Goal: Check status: Check status

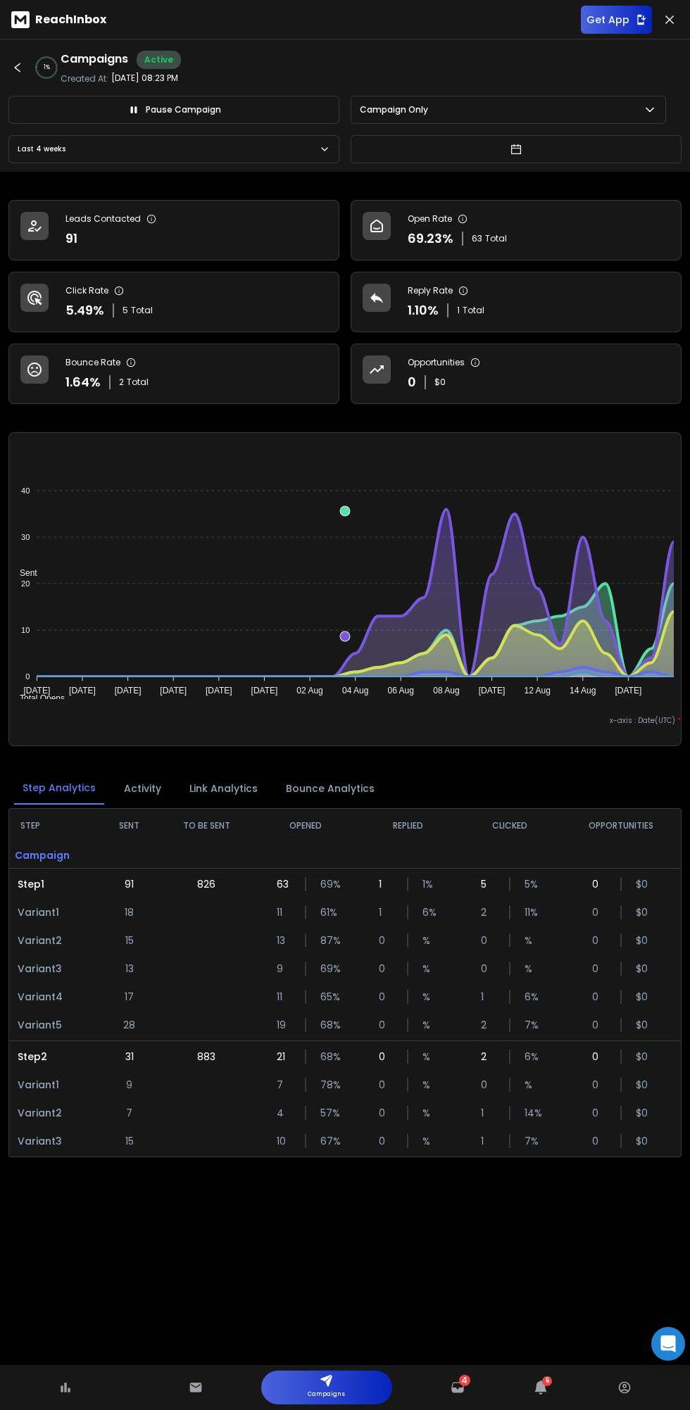
click at [146, 795] on button "Activity" at bounding box center [142, 788] width 54 height 31
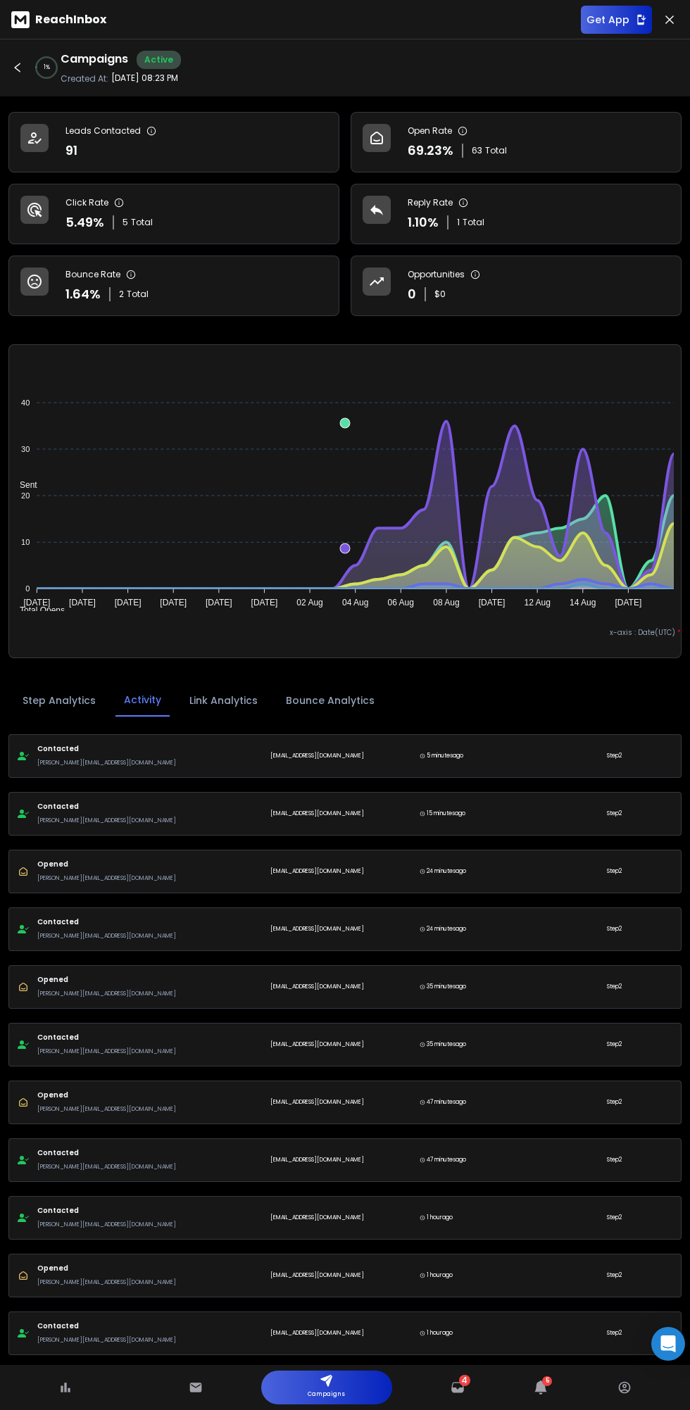
scroll to position [87, 0]
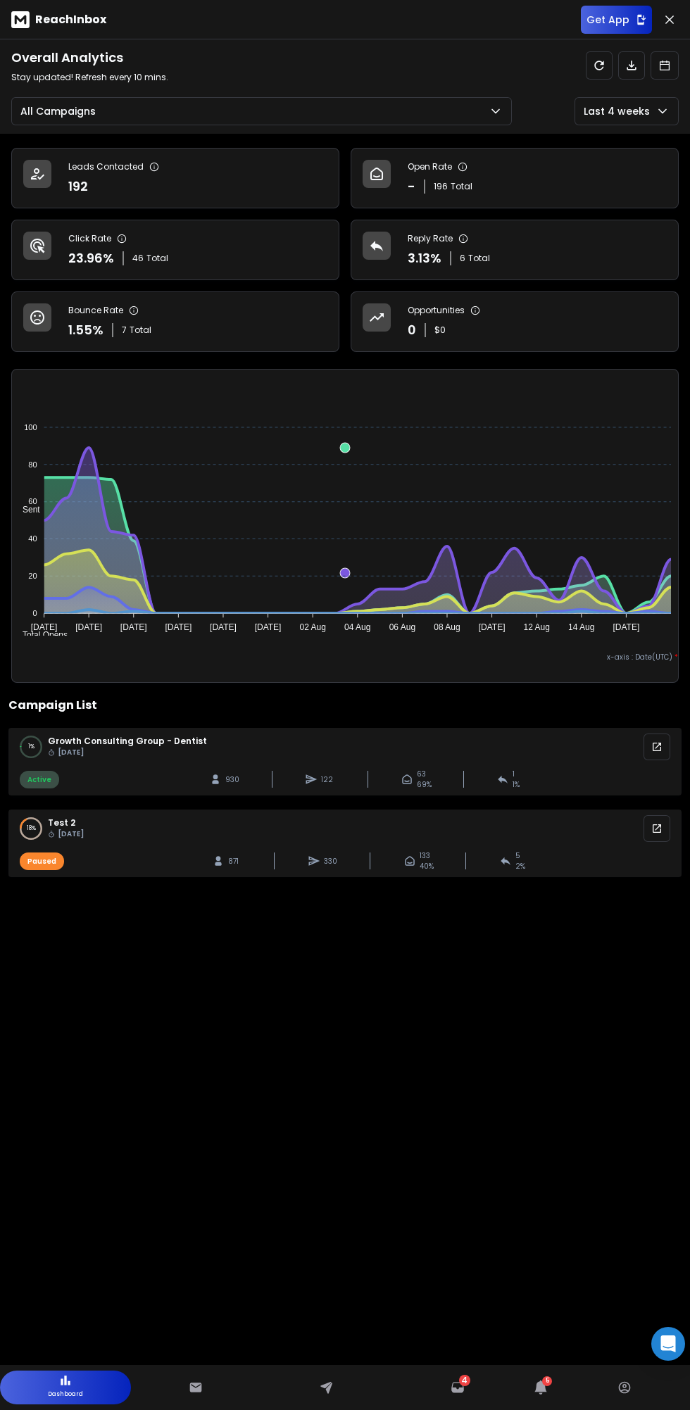
click at [657, 747] on icon at bounding box center [657, 747] width 8 height 8
